Goal: Communication & Community: Ask a question

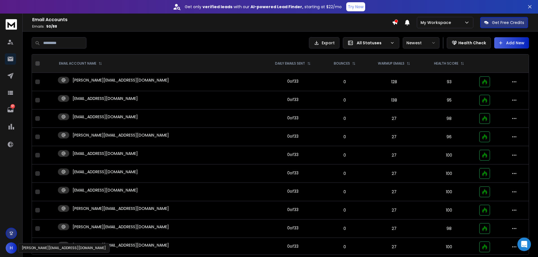
click at [8, 248] on span "H" at bounding box center [11, 248] width 11 height 11
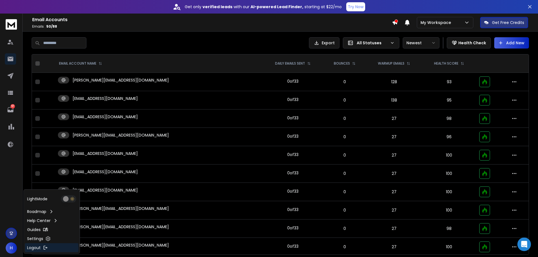
click at [34, 249] on p "Logout" at bounding box center [34, 248] width 14 height 6
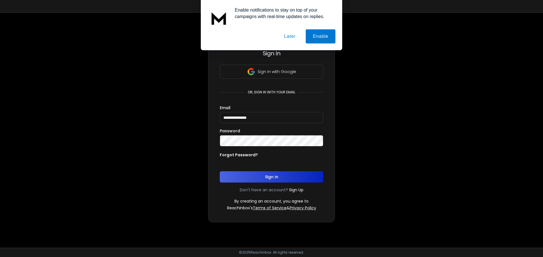
drag, startPoint x: 232, startPoint y: 117, endPoint x: 211, endPoint y: 117, distance: 21.2
click at [211, 117] on div "**********" at bounding box center [271, 130] width 127 height 185
type input "**********"
click at [320, 35] on button "Enable" at bounding box center [320, 36] width 30 height 14
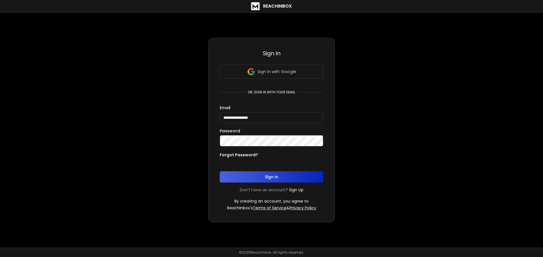
click at [280, 177] on button "Sign In" at bounding box center [271, 177] width 103 height 11
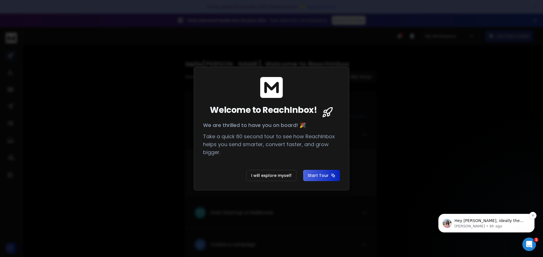
click at [475, 223] on p "Hey [PERSON_NAME], ideally the email should be received immediately, let me loo…" at bounding box center [490, 221] width 73 height 6
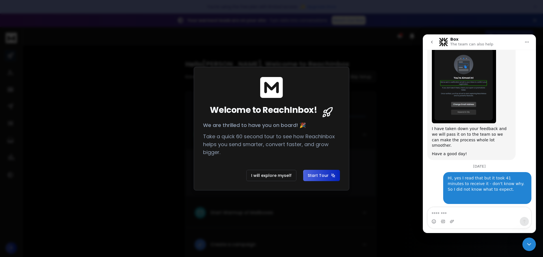
scroll to position [364, 0]
click at [444, 210] on textarea "Message…" at bounding box center [478, 213] width 103 height 10
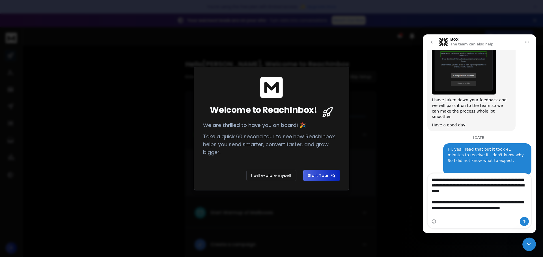
scroll to position [398, 0]
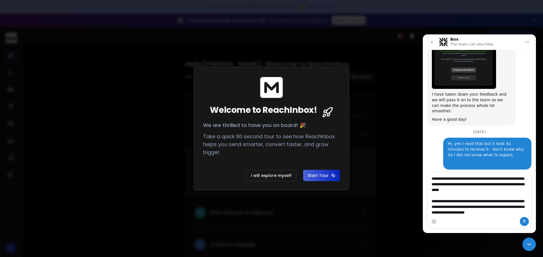
type textarea "**********"
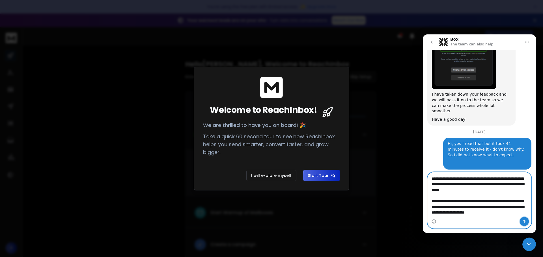
click at [528, 223] on button "Send a message…" at bounding box center [523, 221] width 9 height 9
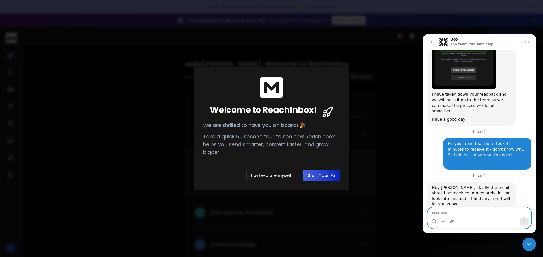
scroll to position [422, 0]
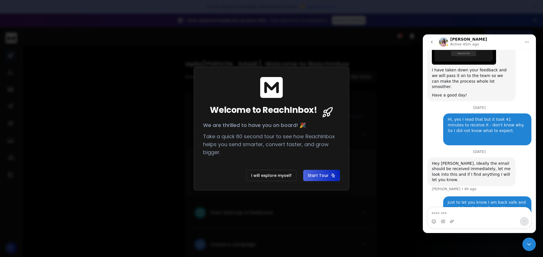
click at [328, 177] on span "Start Tour" at bounding box center [321, 176] width 28 height 6
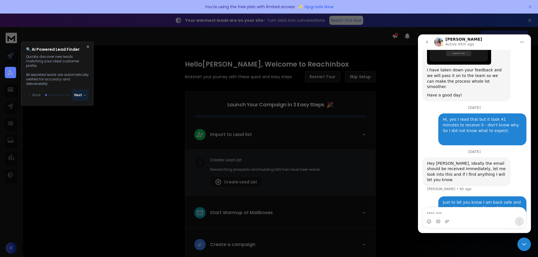
click at [80, 95] on button "Next →" at bounding box center [80, 95] width 17 height 11
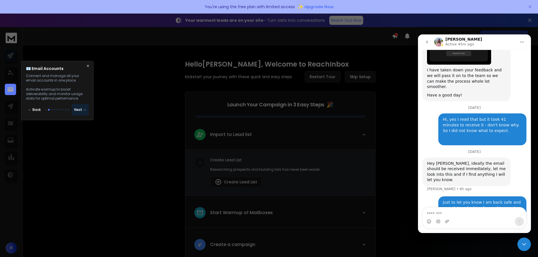
click at [79, 109] on button "Next →" at bounding box center [80, 109] width 17 height 11
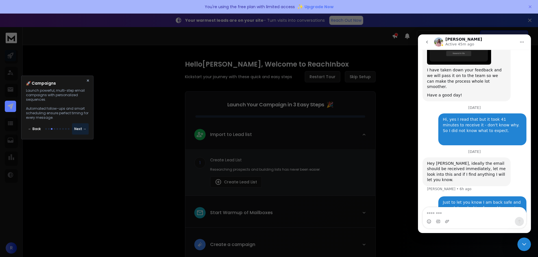
click at [76, 130] on button "Next →" at bounding box center [80, 128] width 17 height 11
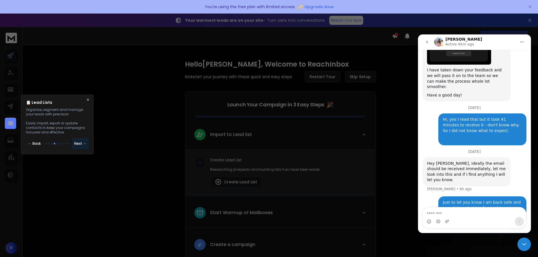
click at [80, 144] on button "Next →" at bounding box center [80, 143] width 17 height 11
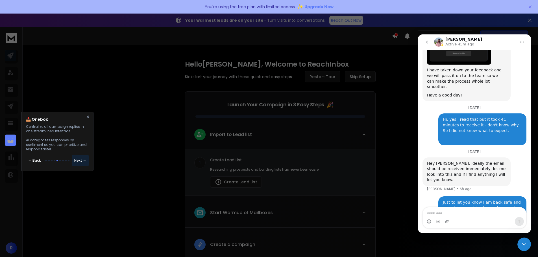
click at [83, 160] on button "Next →" at bounding box center [80, 160] width 17 height 11
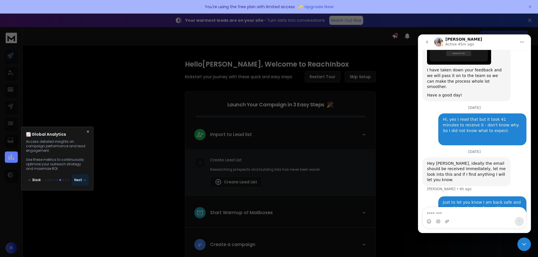
click at [84, 181] on button "Next →" at bounding box center [80, 180] width 17 height 11
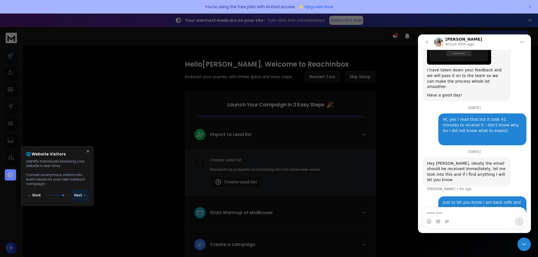
click at [79, 195] on button "Next →" at bounding box center [80, 195] width 17 height 11
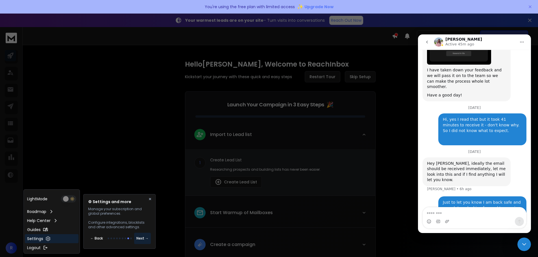
click at [143, 238] on button "Next →" at bounding box center [142, 238] width 17 height 11
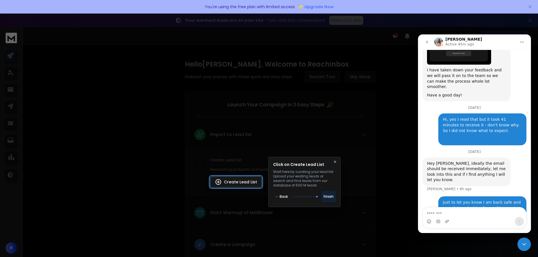
click at [329, 196] on button "Finish" at bounding box center [329, 196] width 14 height 11
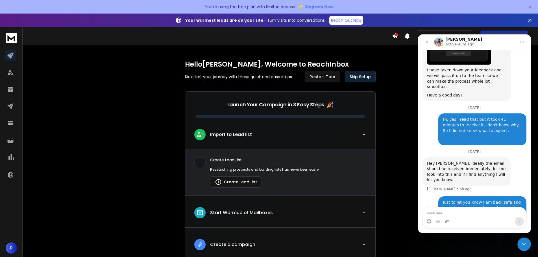
click at [360, 76] on span "Skip Setup" at bounding box center [360, 77] width 21 height 6
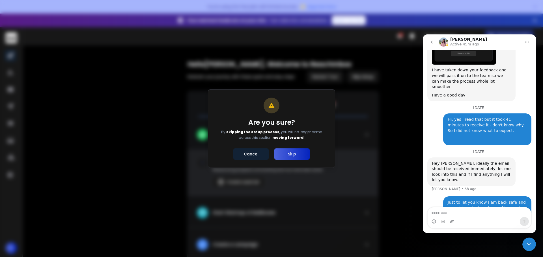
click at [291, 156] on button "Skip" at bounding box center [291, 154] width 35 height 11
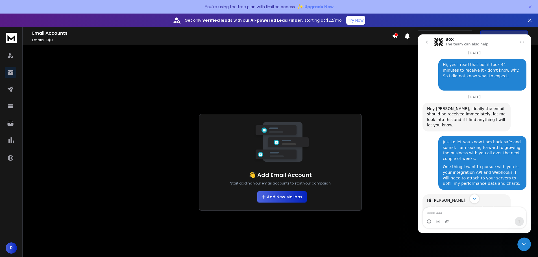
scroll to position [487, 0]
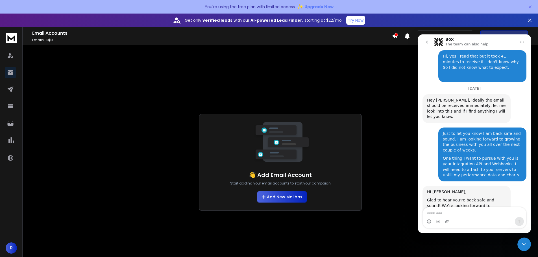
click at [444, 216] on textarea "Message…" at bounding box center [474, 213] width 103 height 10
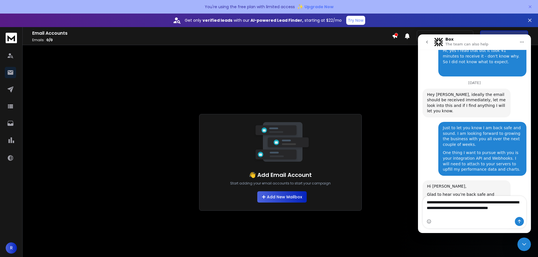
scroll to position [498, 0]
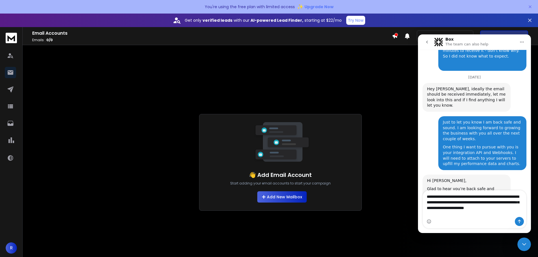
type textarea "**********"
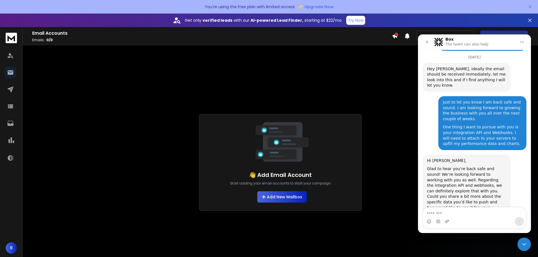
scroll to position [520, 0]
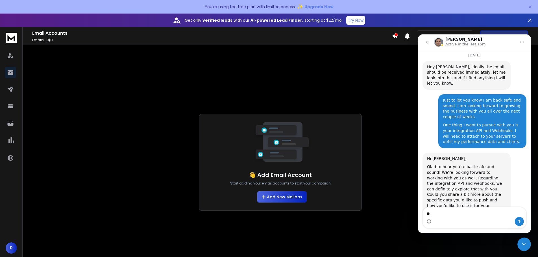
type textarea "*"
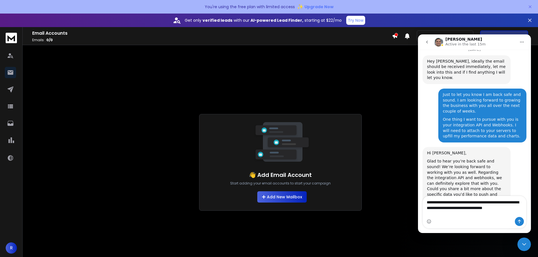
scroll to position [531, 0]
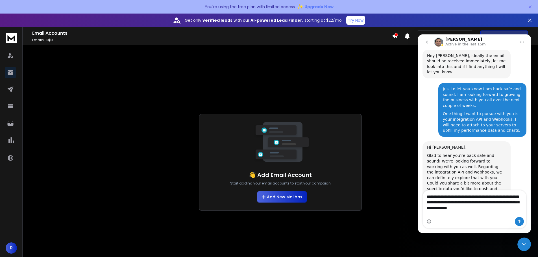
click at [489, 202] on textarea "**********" at bounding box center [474, 201] width 103 height 21
click at [455, 202] on textarea "**********" at bounding box center [474, 201] width 103 height 21
click at [510, 212] on textarea "**********" at bounding box center [474, 201] width 103 height 21
drag, startPoint x: 487, startPoint y: 207, endPoint x: 502, endPoint y: 212, distance: 16.3
click at [488, 207] on textarea "**********" at bounding box center [474, 201] width 103 height 21
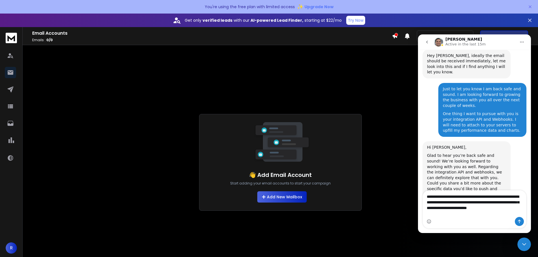
scroll to position [537, 0]
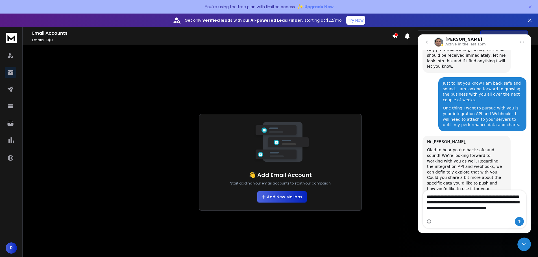
click at [475, 213] on textarea "**********" at bounding box center [474, 204] width 103 height 27
type textarea "**********"
click at [479, 214] on textarea "**********" at bounding box center [474, 204] width 103 height 27
click at [521, 221] on icon "Send a message…" at bounding box center [519, 222] width 5 height 5
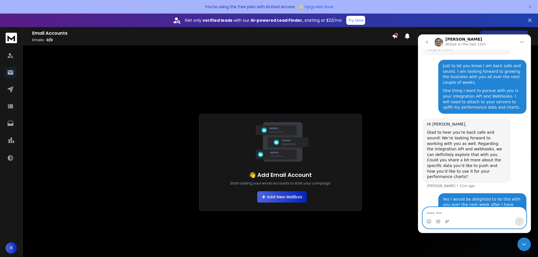
scroll to position [555, 0]
click at [461, 214] on textarea "Message…" at bounding box center [474, 213] width 103 height 10
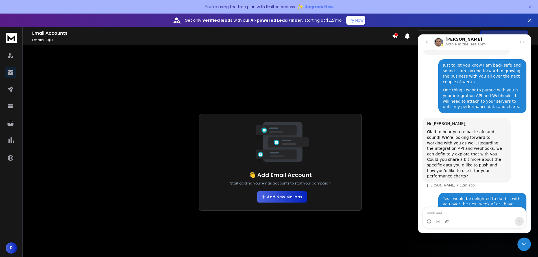
click at [524, 245] on icon "Close Intercom Messenger" at bounding box center [524, 245] width 4 height 2
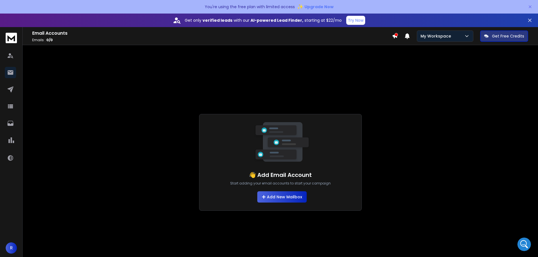
click at [465, 35] on icon "button" at bounding box center [467, 36] width 6 height 6
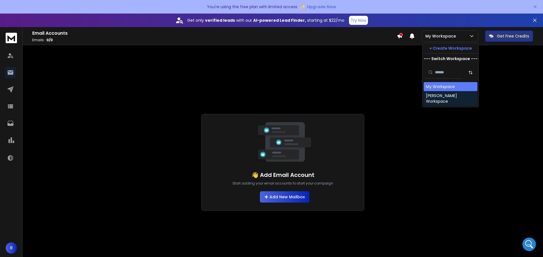
click at [444, 95] on div "[PERSON_NAME] Workspace" at bounding box center [450, 98] width 49 height 11
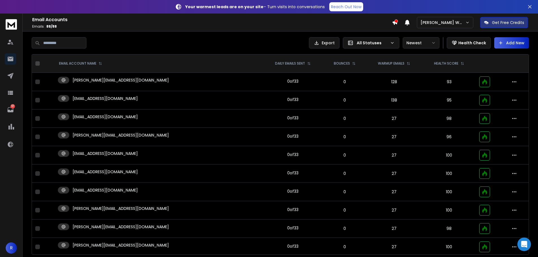
click at [461, 63] on icon at bounding box center [462, 63] width 3 height 3
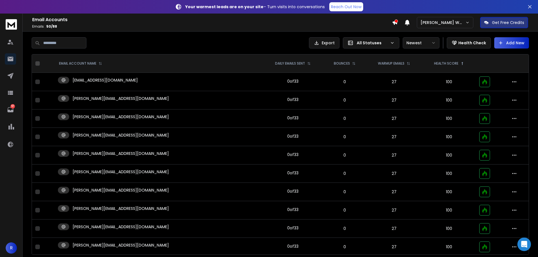
click at [462, 63] on icon at bounding box center [462, 63] width 1 height 3
click at [12, 75] on icon at bounding box center [10, 76] width 7 height 7
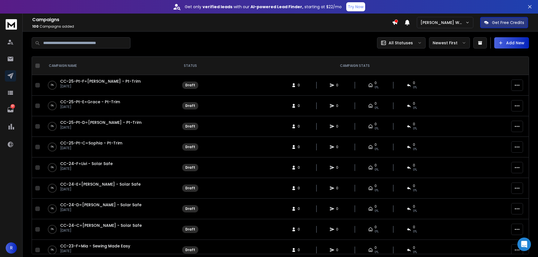
click at [11, 23] on img at bounding box center [11, 24] width 11 height 10
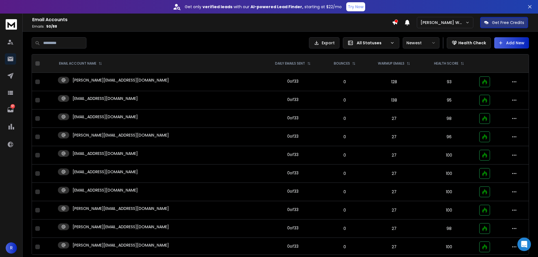
click at [73, 43] on input at bounding box center [59, 42] width 55 height 11
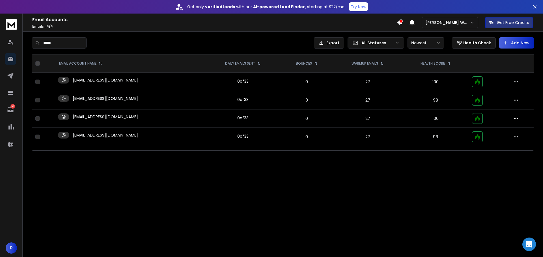
type input "*****"
click at [106, 97] on p "[EMAIL_ADDRESS][DOMAIN_NAME]" at bounding box center [105, 99] width 65 height 6
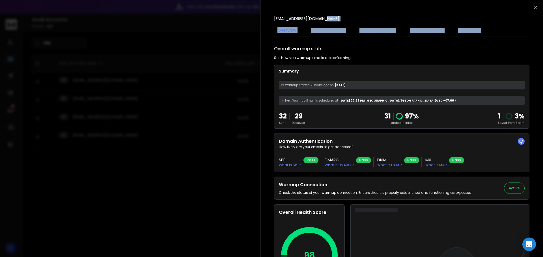
drag, startPoint x: 540, startPoint y: 11, endPoint x: 531, endPoint y: 40, distance: 30.3
click at [542, 24] on div "Multi Select Table Sheet [EMAIL_ADDRESS][DOMAIN_NAME] Overview Campaign Stats W…" at bounding box center [401, 128] width 283 height 257
drag, startPoint x: 540, startPoint y: 74, endPoint x: 540, endPoint y: 86, distance: 12.2
click at [542, 83] on div "Multi Select Table Sheet [EMAIL_ADDRESS][DOMAIN_NAME] Overview Campaign Stats W…" at bounding box center [401, 128] width 283 height 257
click at [385, 29] on button "Warmup Settings" at bounding box center [377, 30] width 42 height 12
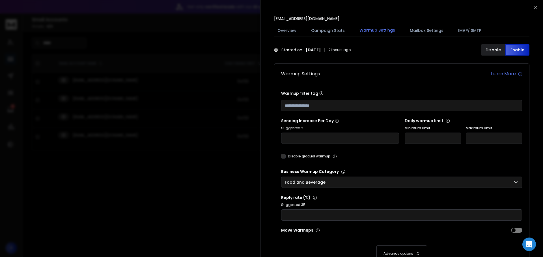
click at [289, 30] on button "Overview" at bounding box center [287, 30] width 26 height 12
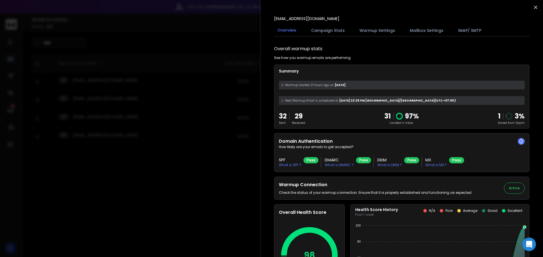
click at [534, 5] on icon "button" at bounding box center [535, 8] width 6 height 6
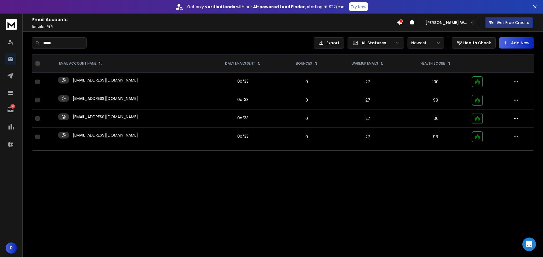
click at [94, 79] on p "[EMAIL_ADDRESS][DOMAIN_NAME]" at bounding box center [105, 80] width 65 height 6
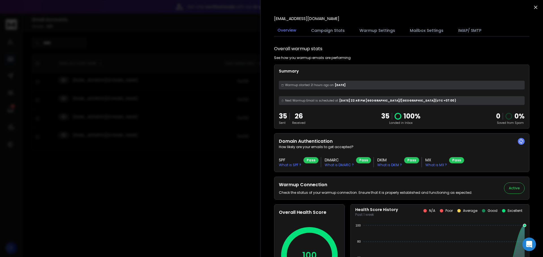
click at [535, 7] on icon "button" at bounding box center [535, 8] width 6 height 6
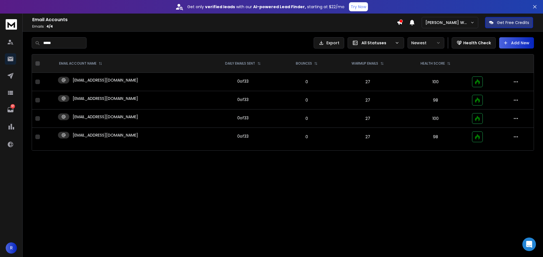
click at [95, 80] on p "[EMAIL_ADDRESS][DOMAIN_NAME]" at bounding box center [105, 80] width 65 height 6
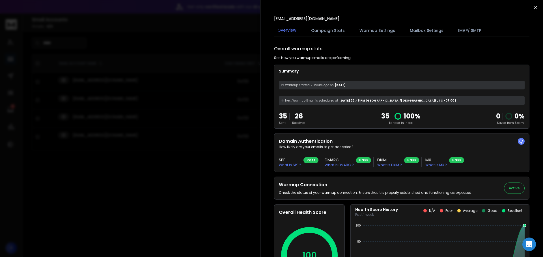
click at [534, 6] on icon "button" at bounding box center [535, 8] width 6 height 6
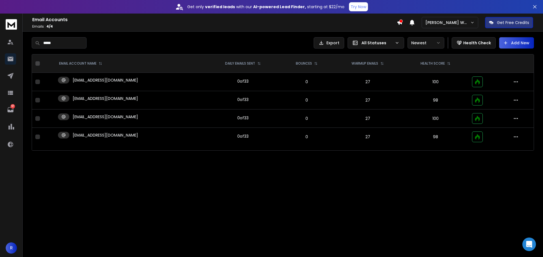
click at [105, 80] on p "[EMAIL_ADDRESS][DOMAIN_NAME]" at bounding box center [105, 80] width 65 height 6
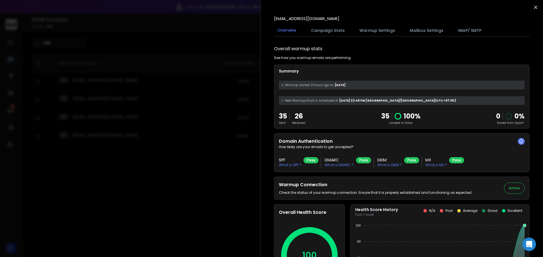
click at [533, 7] on icon "button" at bounding box center [535, 8] width 6 height 6
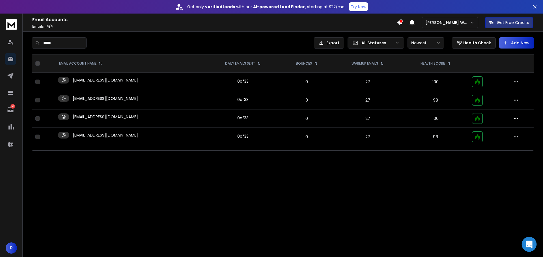
click at [529, 244] on icon "Open Intercom Messenger" at bounding box center [528, 244] width 6 height 7
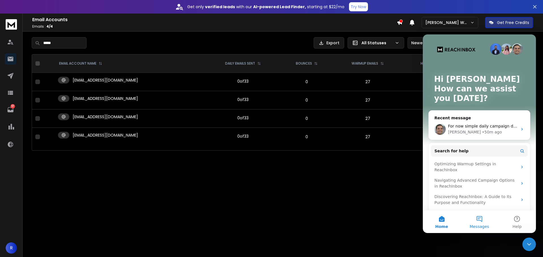
click at [478, 218] on button "Messages" at bounding box center [479, 222] width 38 height 23
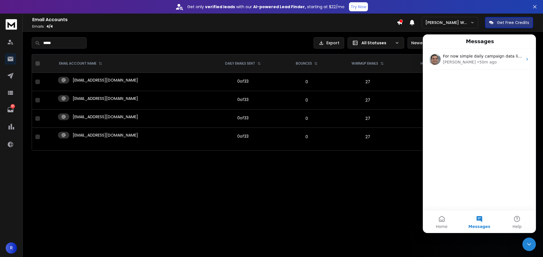
click at [464, 86] on div "For now simple daily campaign data like emails sent per campaign across all cam…" at bounding box center [478, 130] width 113 height 162
click at [480, 219] on button "Messages" at bounding box center [479, 222] width 38 height 23
click at [434, 79] on div "For now simple daily campaign data like emails sent per campaign across all cam…" at bounding box center [478, 130] width 113 height 162
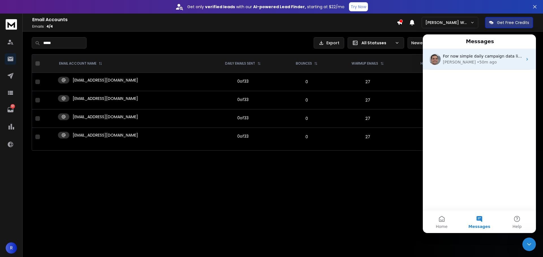
click at [526, 59] on icon "Intercom messenger" at bounding box center [526, 59] width 1 height 3
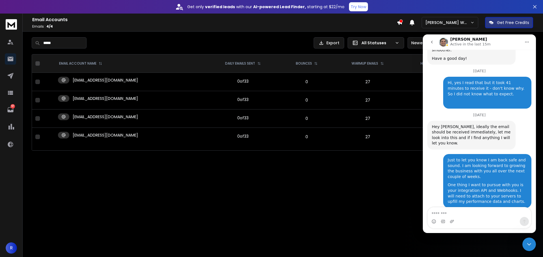
scroll to position [555, 0]
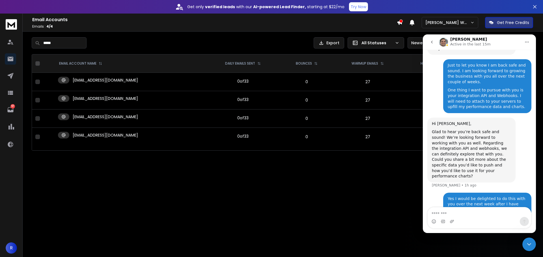
click at [444, 211] on textarea "Message…" at bounding box center [478, 213] width 103 height 10
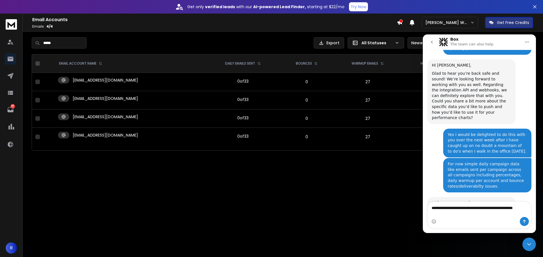
scroll to position [619, 0]
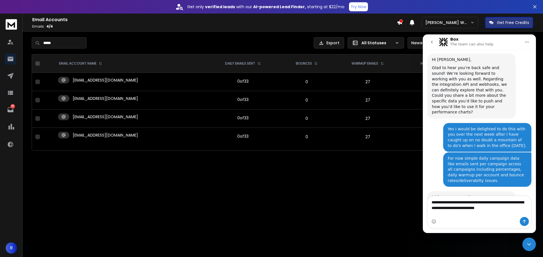
click at [509, 212] on textarea "**********" at bounding box center [478, 203] width 103 height 15
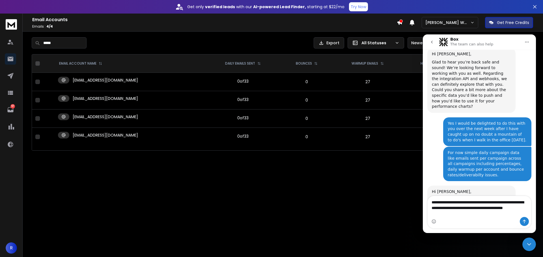
drag, startPoint x: 447, startPoint y: 212, endPoint x: 467, endPoint y: 211, distance: 19.2
click at [453, 211] on textarea "**********" at bounding box center [478, 206] width 103 height 21
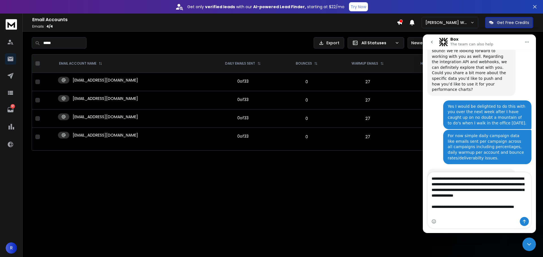
scroll to position [647, 0]
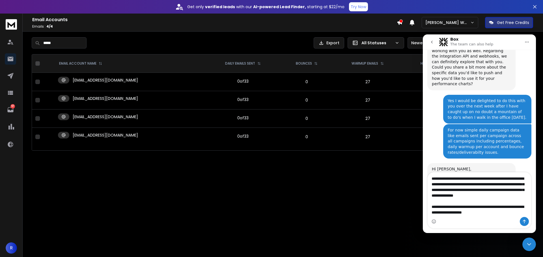
type textarea "**********"
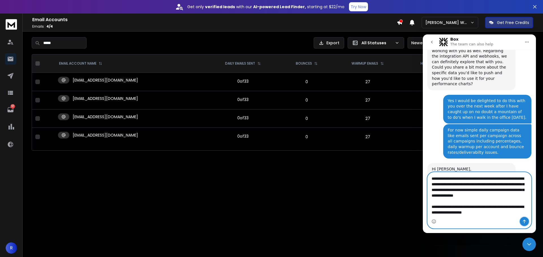
click at [523, 221] on icon "Send a message…" at bounding box center [523, 222] width 3 height 4
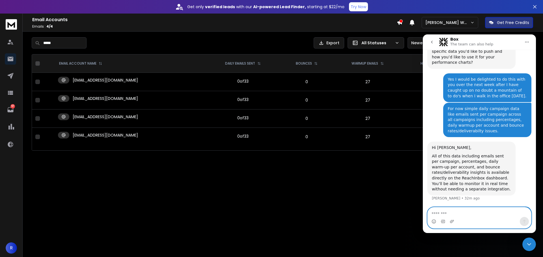
scroll to position [672, 0]
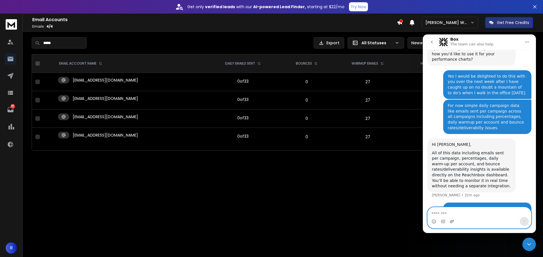
click at [452, 220] on icon "Upload attachment" at bounding box center [451, 222] width 5 height 5
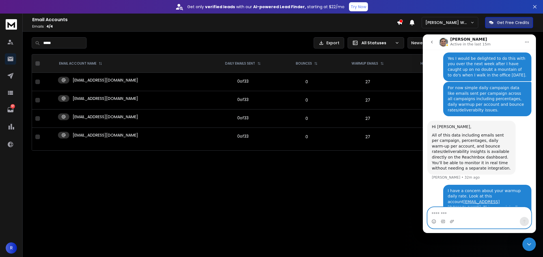
scroll to position [718, 0]
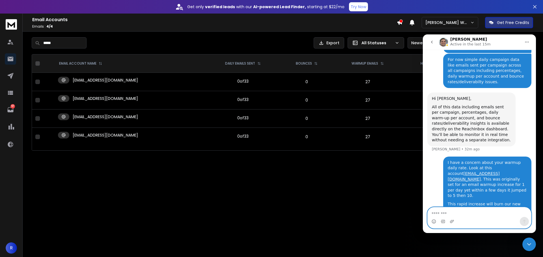
click at [461, 214] on textarea "Message…" at bounding box center [478, 213] width 103 height 10
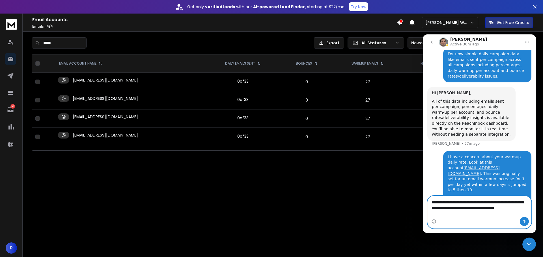
type textarea "**********"
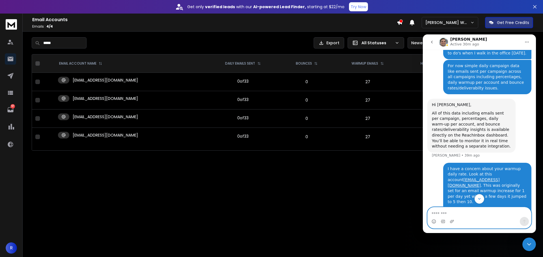
scroll to position [742, 0]
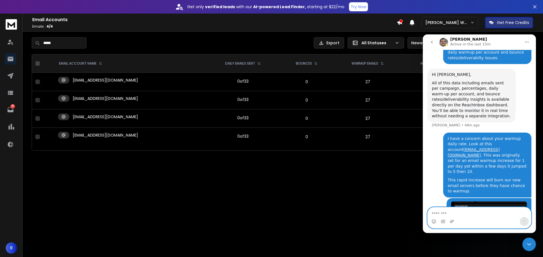
drag, startPoint x: 454, startPoint y: 214, endPoint x: 453, endPoint y: 209, distance: 5.2
click at [453, 210] on textarea "Message…" at bounding box center [478, 213] width 103 height 10
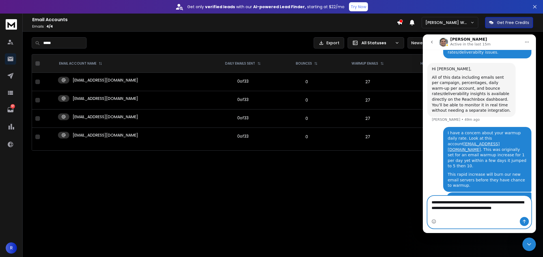
scroll to position [753, 0]
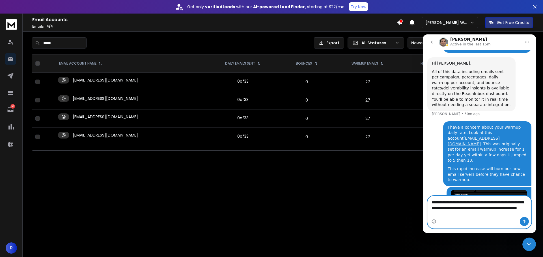
type textarea "**********"
click at [524, 220] on icon "Send a message…" at bounding box center [524, 222] width 5 height 5
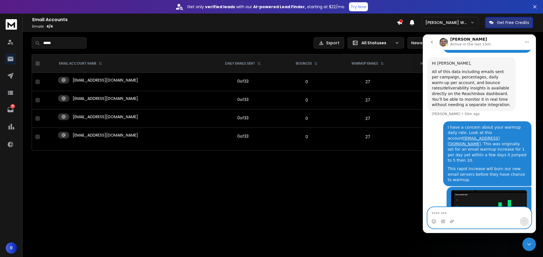
scroll to position [766, 0]
